Goal: Task Accomplishment & Management: Manage account settings

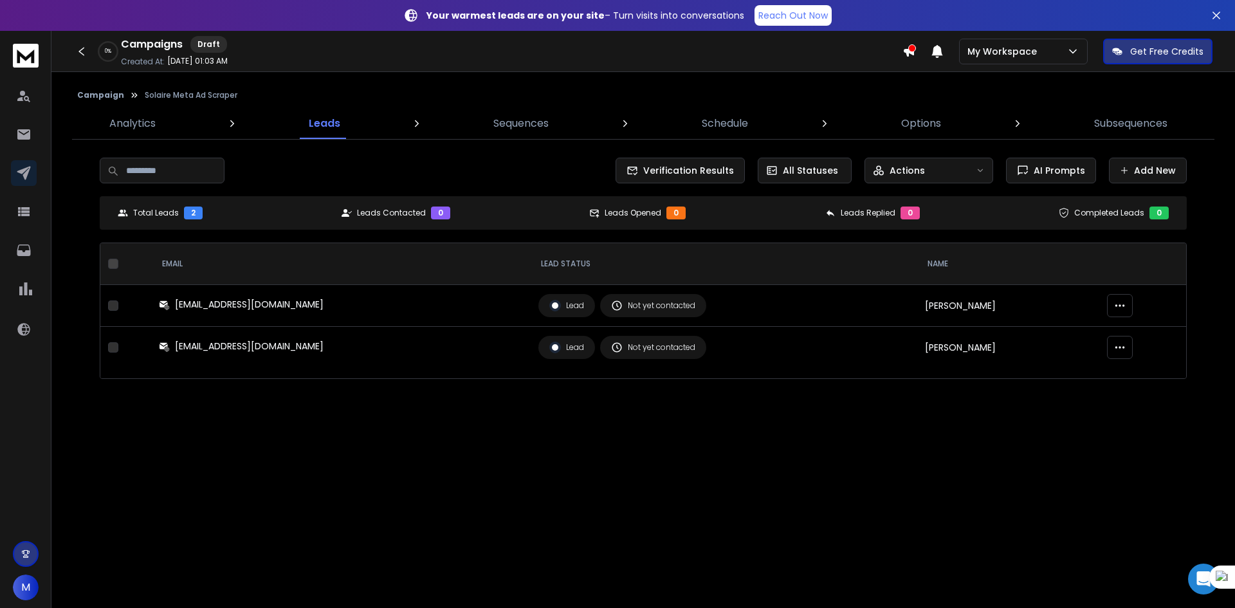
click at [115, 309] on button "button" at bounding box center [113, 305] width 10 height 10
type button "on"
click at [116, 352] on button "button" at bounding box center [113, 347] width 10 height 10
type button "on"
click at [1078, 170] on button "Actions" at bounding box center [1032, 171] width 129 height 26
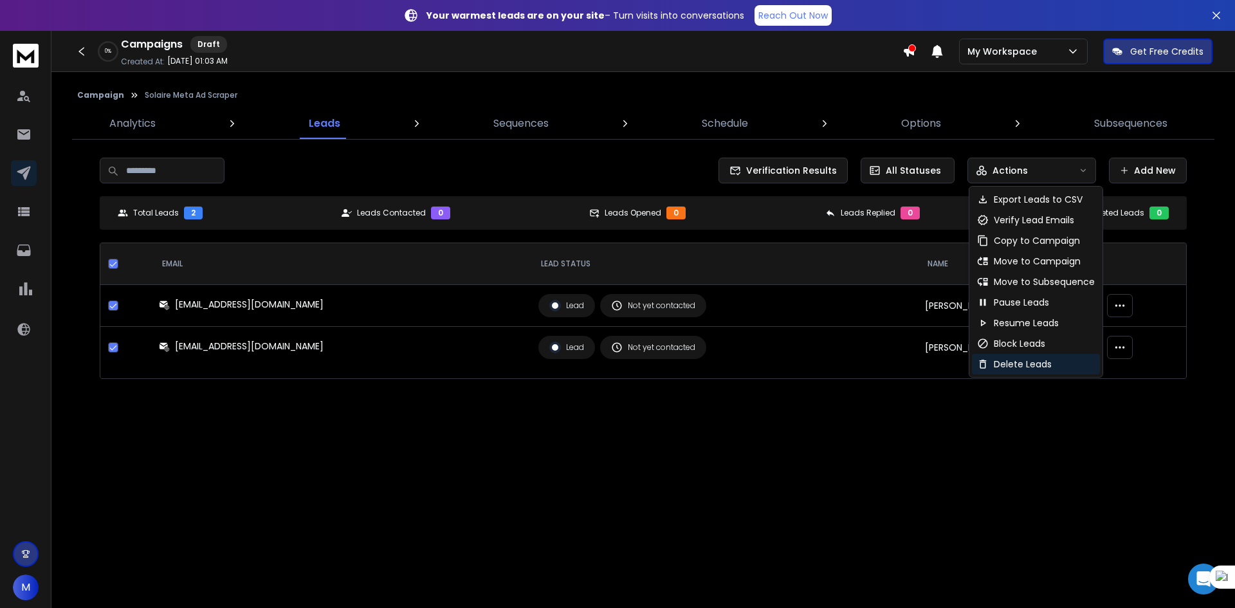
click at [1047, 363] on p "Delete Leads" at bounding box center [1023, 364] width 58 height 13
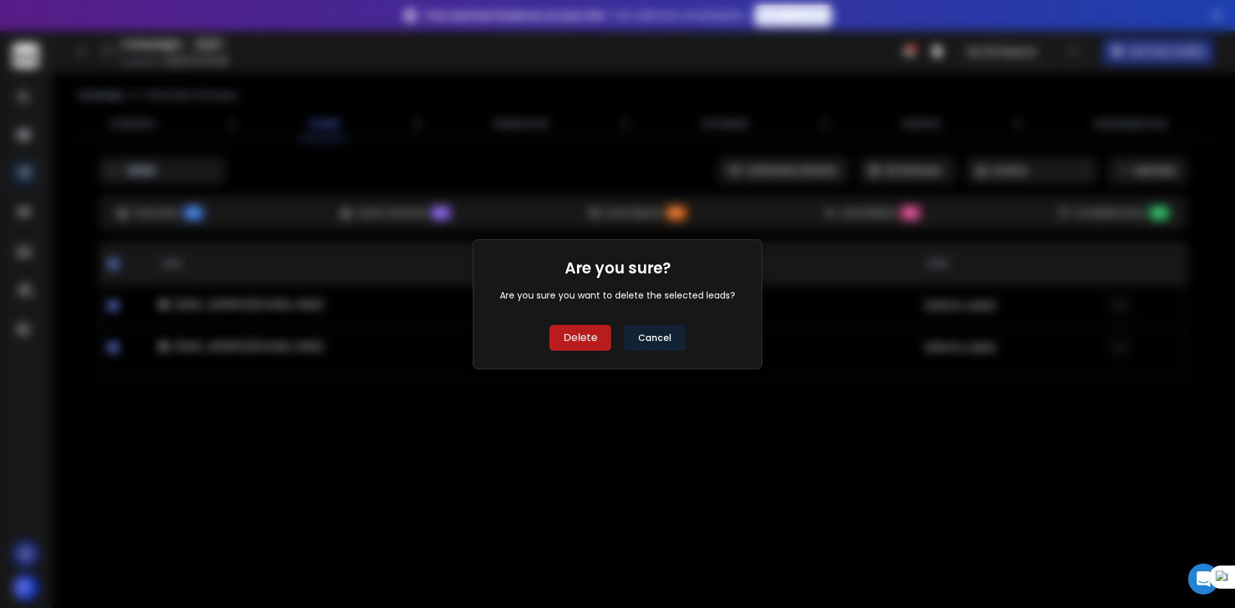
click at [566, 332] on button "Delete" at bounding box center [580, 338] width 62 height 26
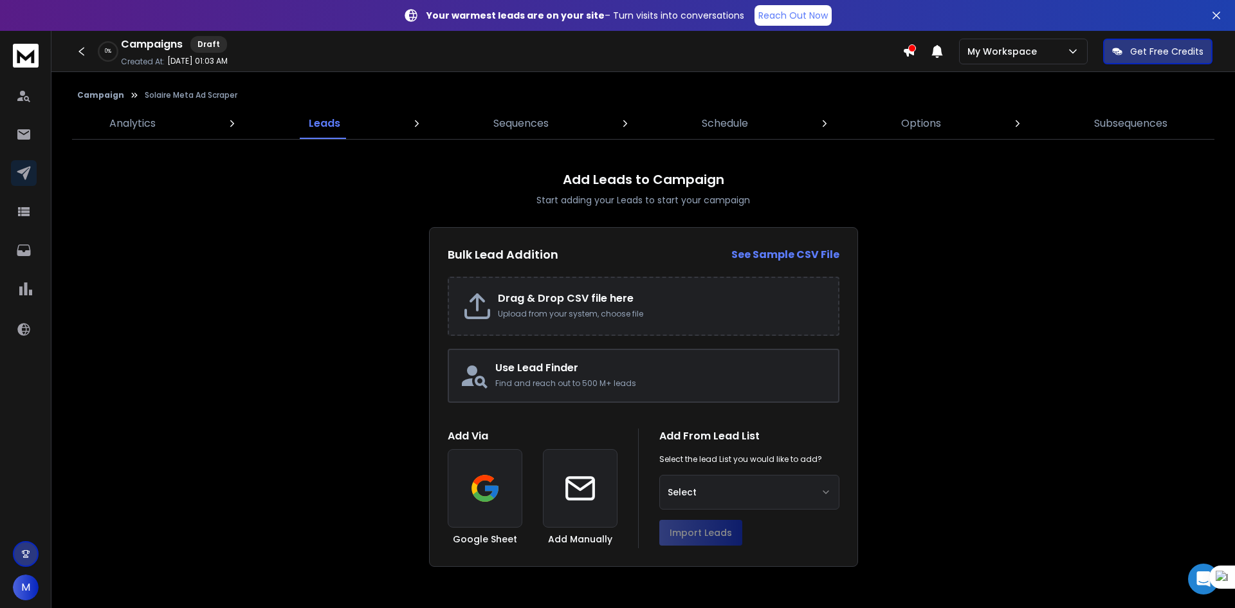
click at [243, 216] on div "Add Leads to Campaign Start adding your Leads to start your campaign Bulk Lead …" at bounding box center [643, 362] width 1132 height 409
